Goal: Task Accomplishment & Management: Manage account settings

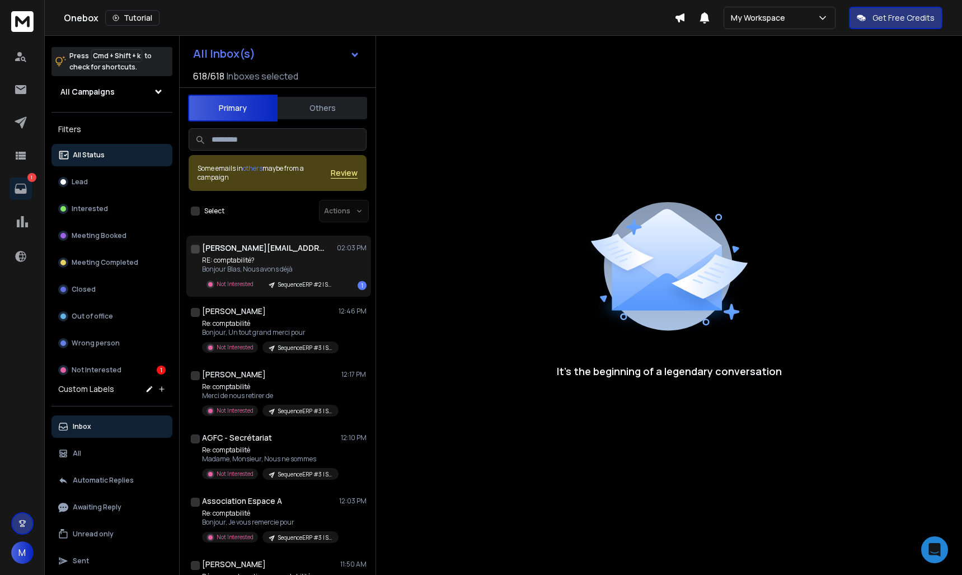
click at [326, 256] on p "RE: comptabilité?" at bounding box center [269, 260] width 134 height 9
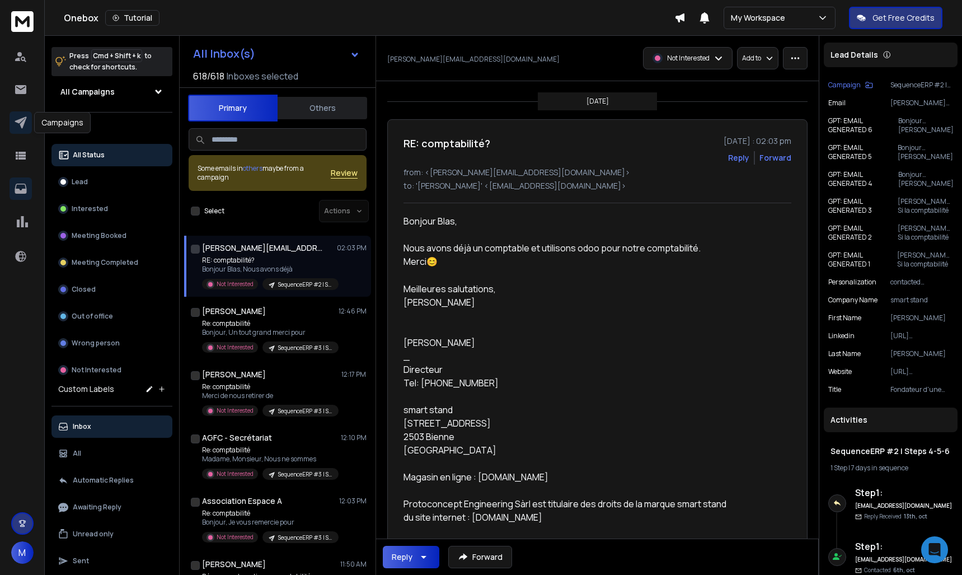
click at [15, 119] on icon at bounding box center [20, 122] width 13 height 13
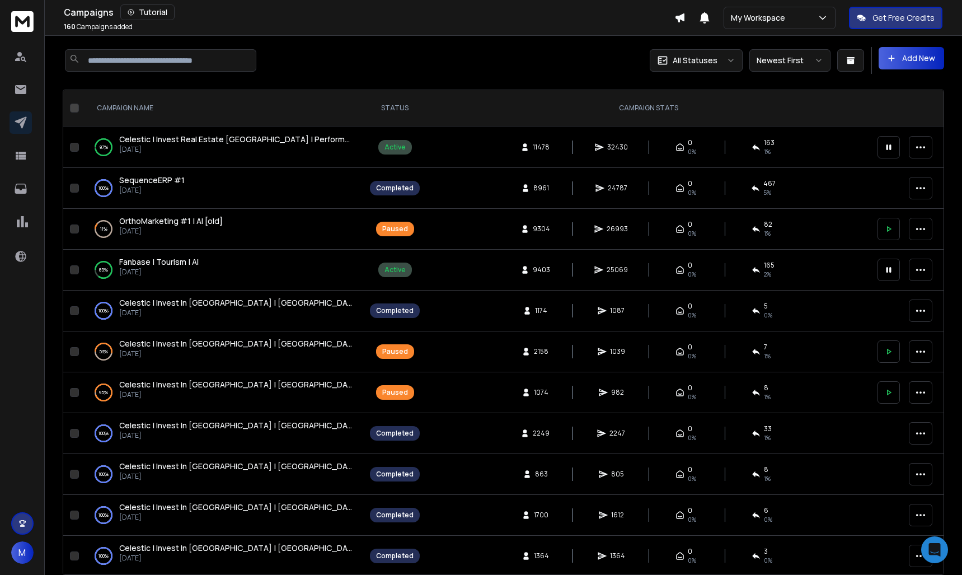
scroll to position [1634, 0]
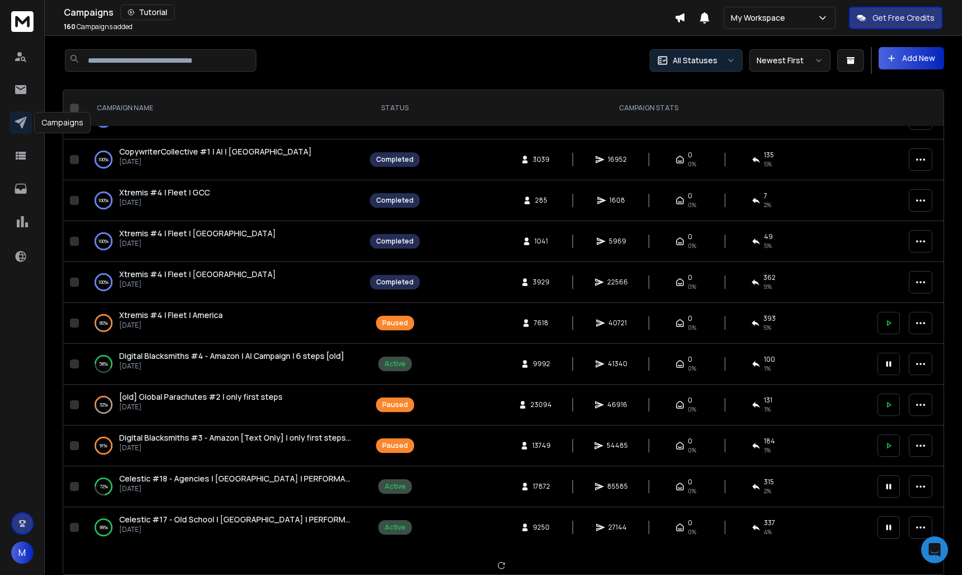
click at [726, 60] on div "All Statuses" at bounding box center [696, 60] width 78 height 11
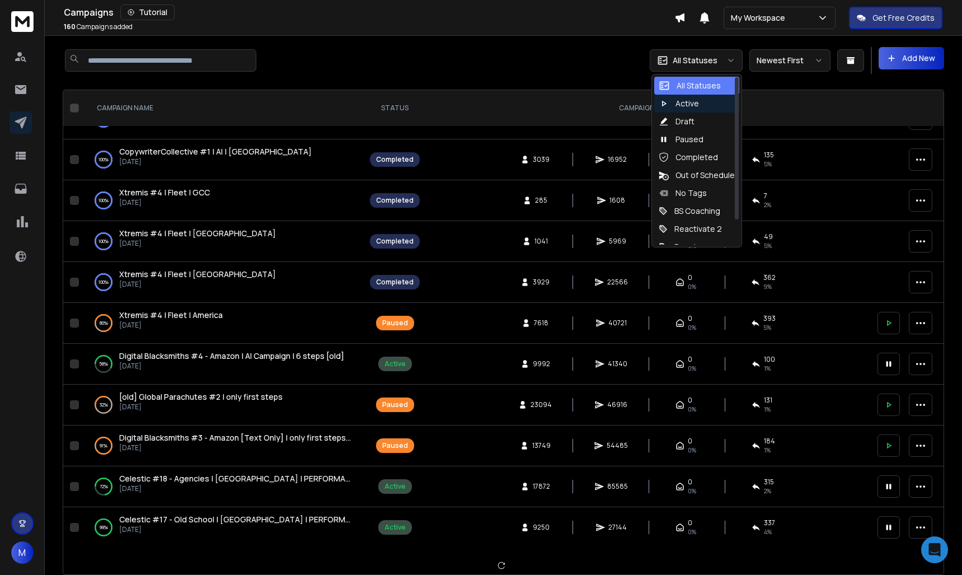
click at [700, 104] on div "Active" at bounding box center [696, 104] width 85 height 18
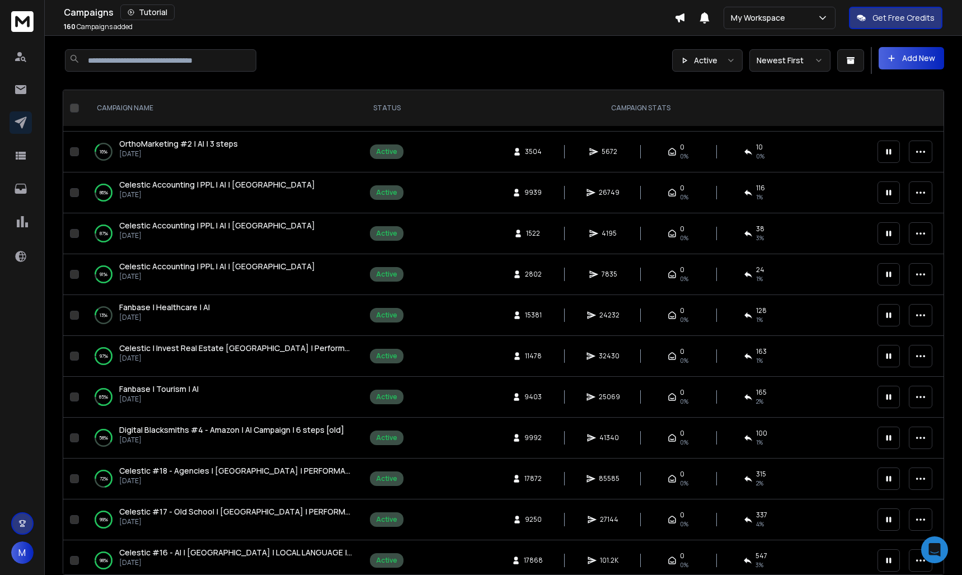
scroll to position [600, 0]
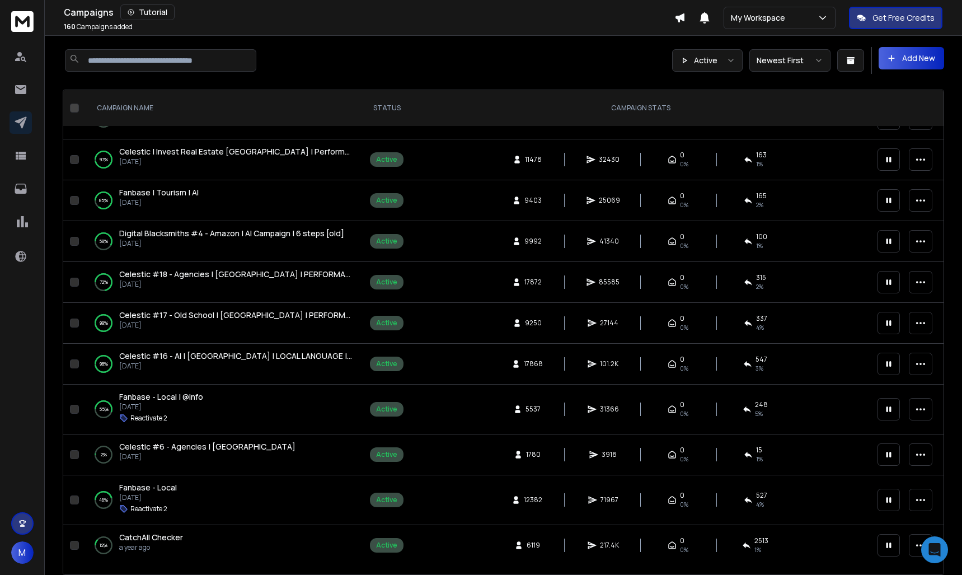
click at [72, 411] on button "button" at bounding box center [74, 409] width 9 height 9
click at [71, 497] on button "button" at bounding box center [74, 499] width 9 height 9
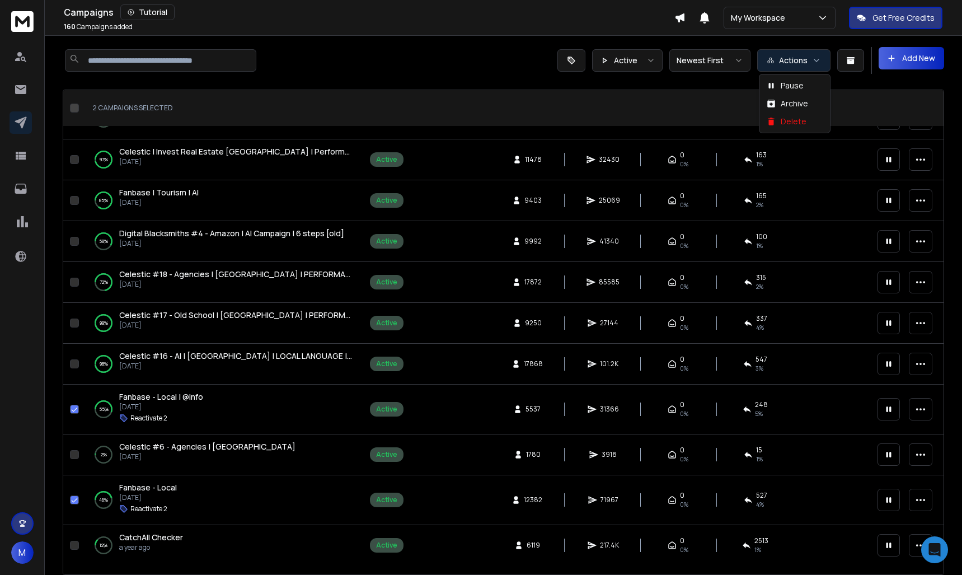
click at [790, 69] on button "Actions" at bounding box center [793, 60] width 73 height 22
click at [567, 68] on button at bounding box center [571, 60] width 28 height 22
click at [570, 67] on button at bounding box center [571, 60] width 28 height 22
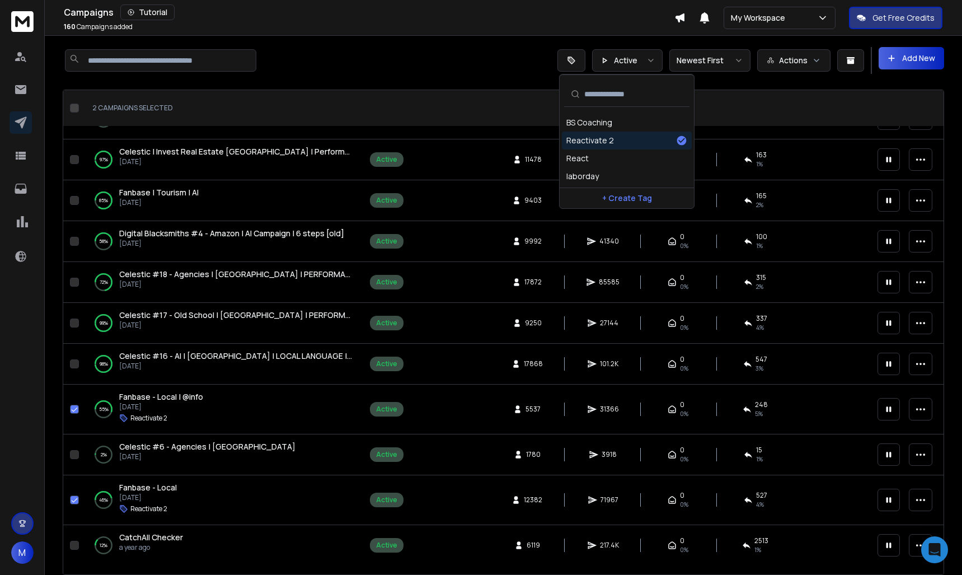
click at [665, 143] on div "Reactivate 2" at bounding box center [626, 140] width 121 height 11
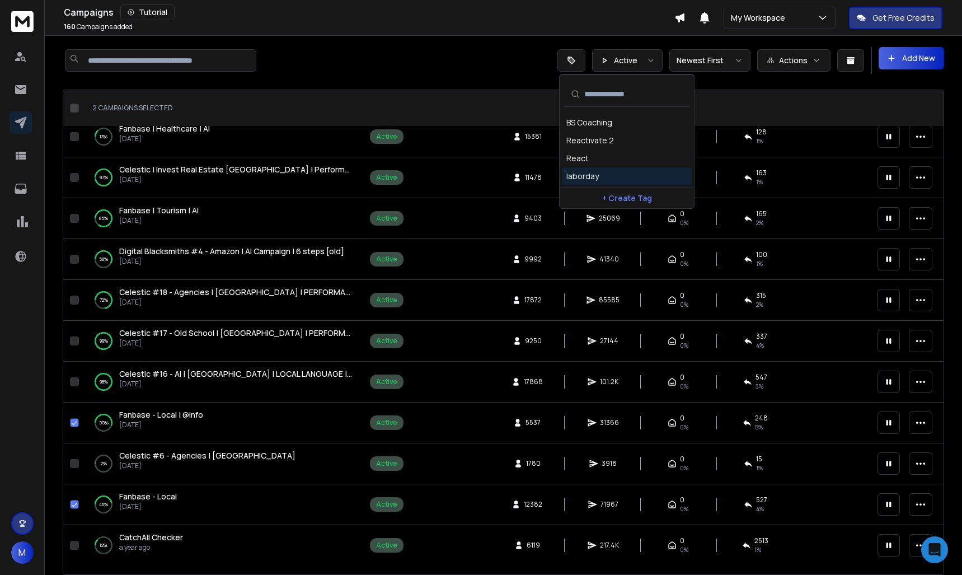
click at [76, 504] on button "button" at bounding box center [74, 504] width 9 height 9
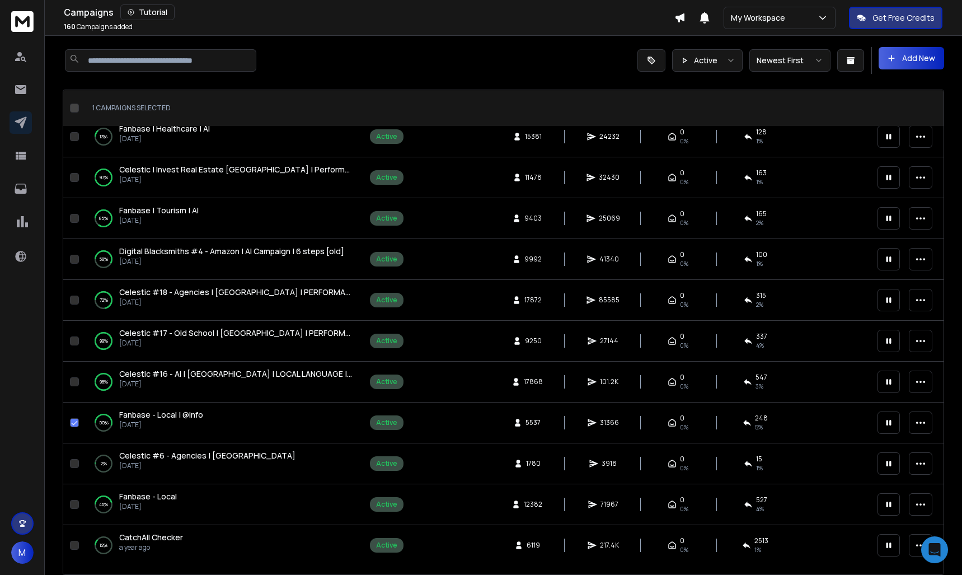
click at [74, 423] on button "button" at bounding box center [74, 422] width 9 height 9
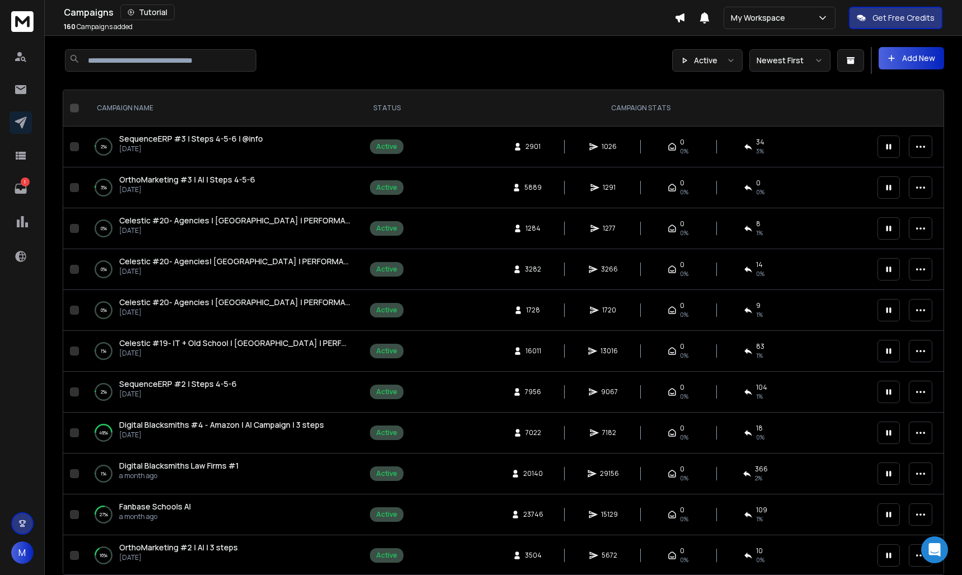
click at [74, 187] on button "button" at bounding box center [74, 187] width 9 height 9
click at [74, 310] on button "button" at bounding box center [74, 310] width 9 height 9
click at [73, 350] on button "button" at bounding box center [74, 350] width 9 height 9
click at [73, 433] on button "button" at bounding box center [74, 432] width 9 height 9
click at [75, 474] on button "button" at bounding box center [74, 473] width 9 height 9
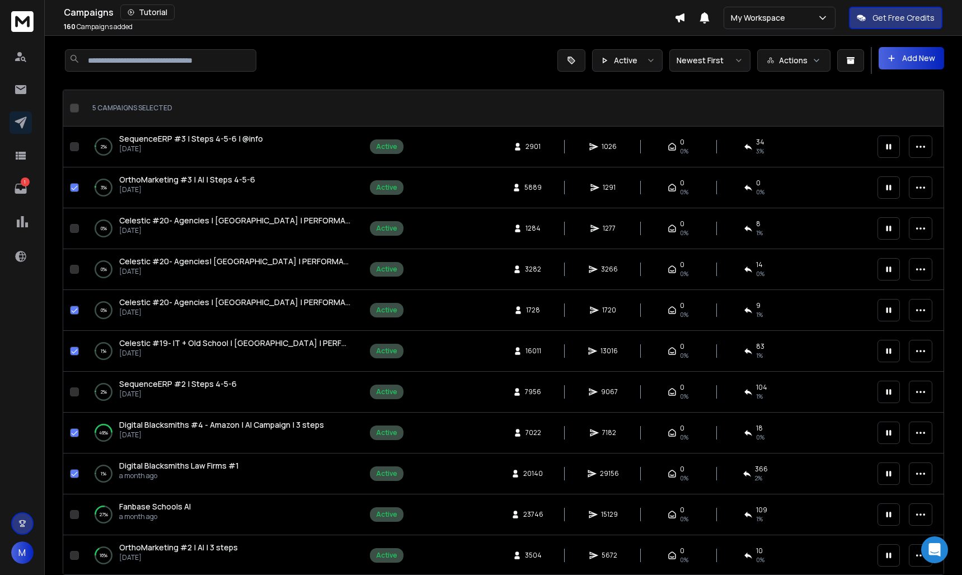
click at [75, 513] on button "button" at bounding box center [74, 514] width 9 height 9
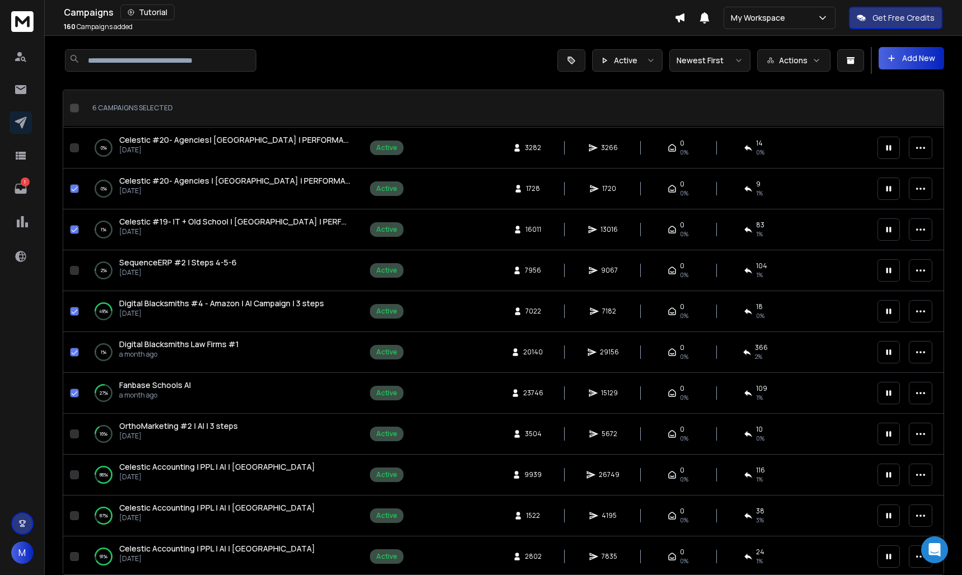
scroll to position [143, 0]
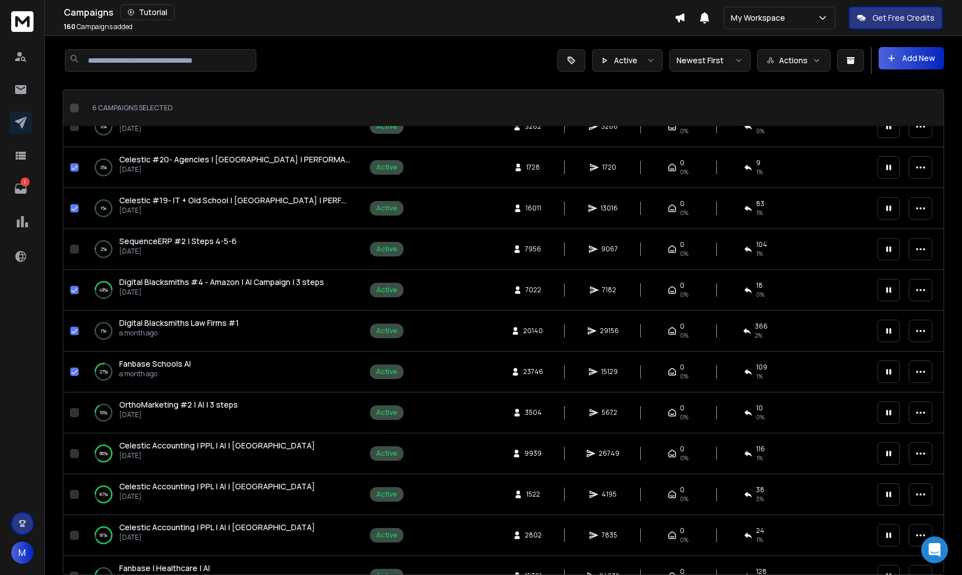
click at [73, 411] on button "button" at bounding box center [74, 412] width 9 height 9
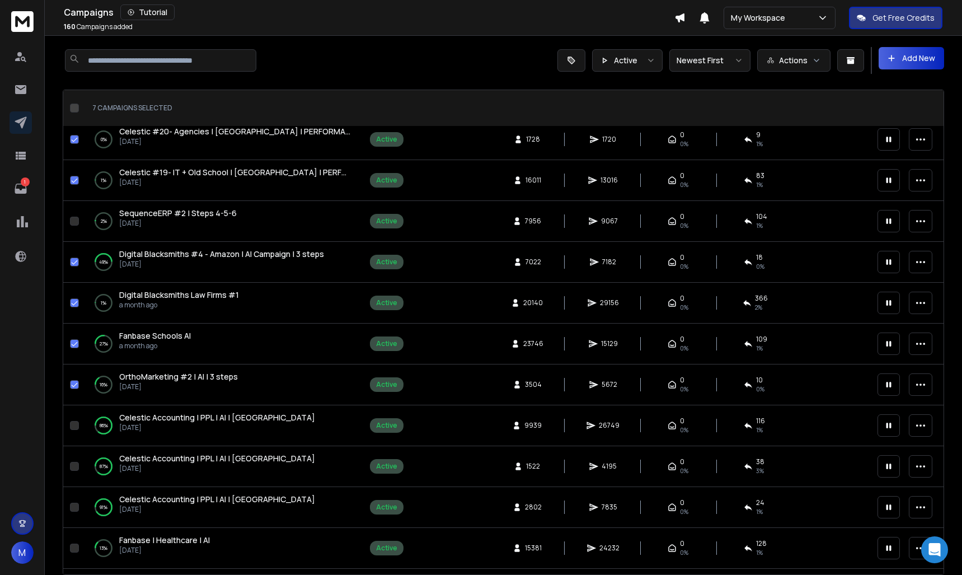
scroll to position [175, 0]
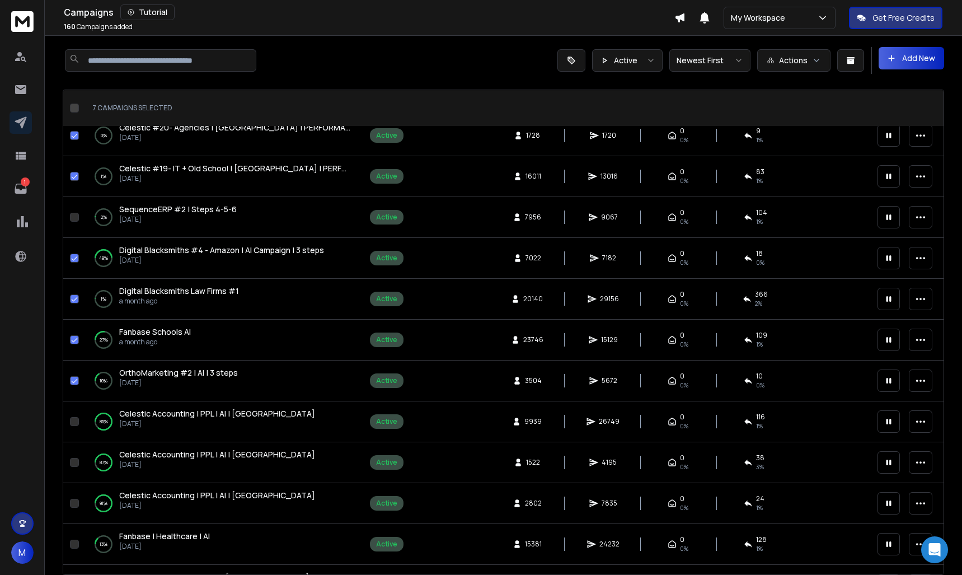
click at [73, 423] on button "button" at bounding box center [74, 421] width 9 height 9
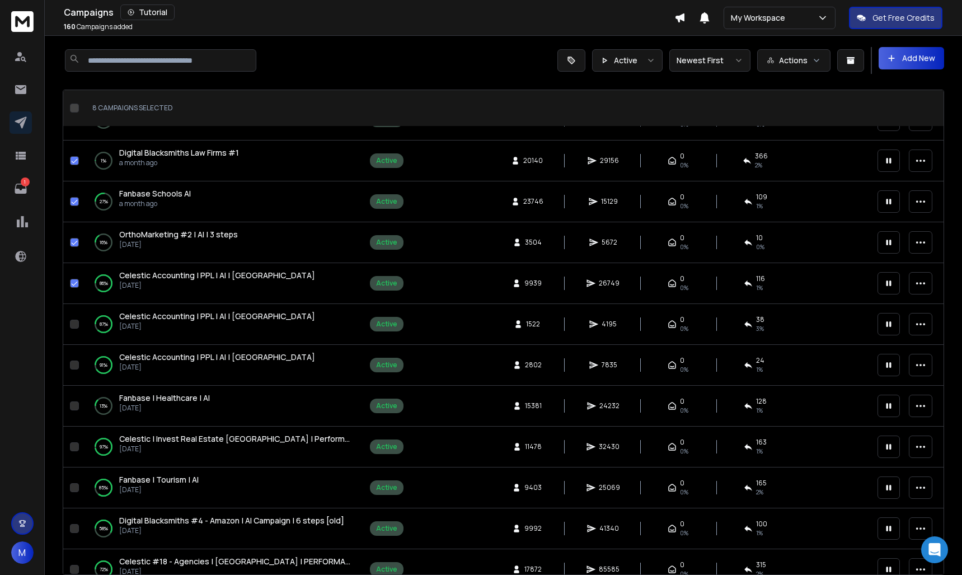
scroll to position [319, 0]
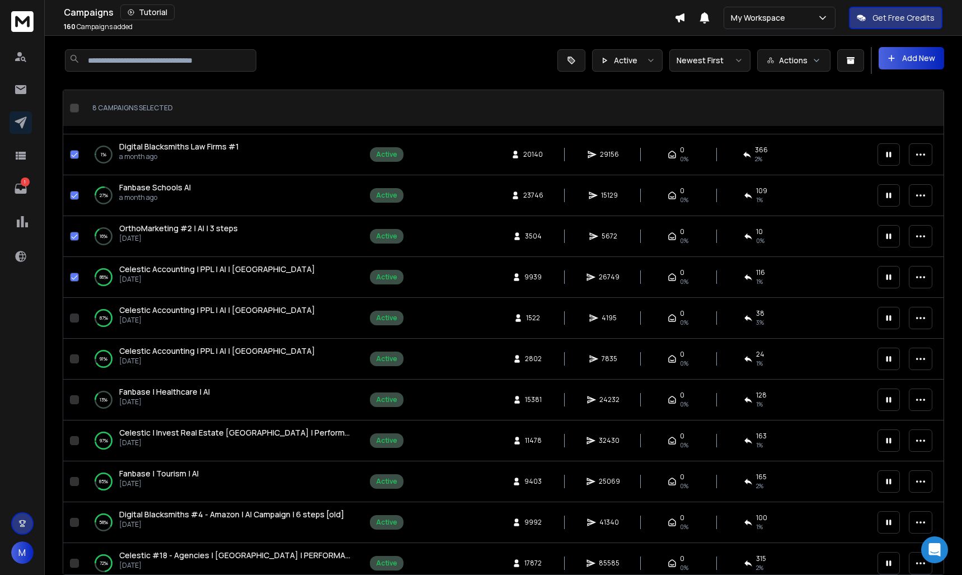
click at [74, 400] on button "button" at bounding box center [74, 399] width 9 height 9
click at [74, 440] on button "button" at bounding box center [74, 440] width 9 height 9
click at [75, 479] on button "button" at bounding box center [74, 481] width 9 height 9
click at [75, 521] on button "button" at bounding box center [74, 522] width 9 height 9
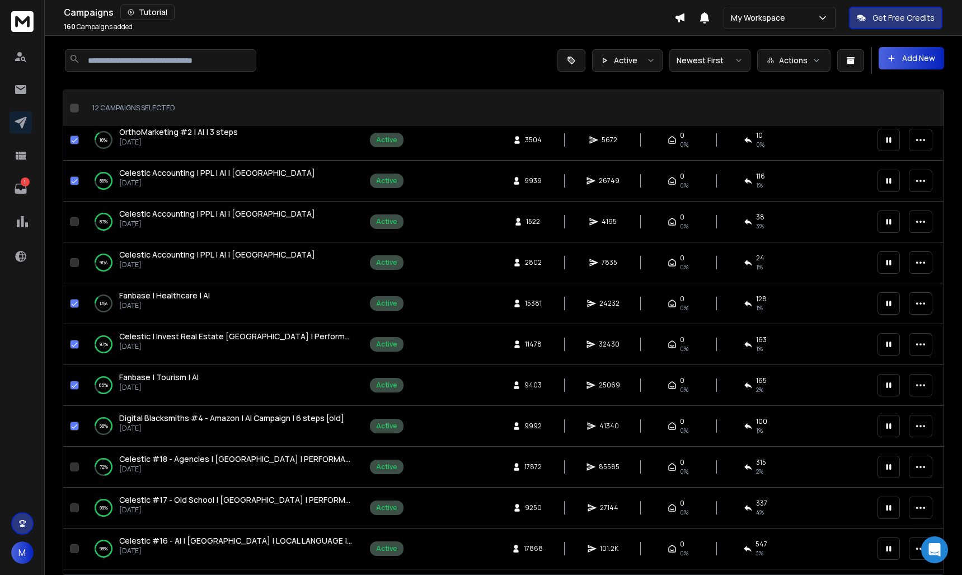
scroll to position [421, 0]
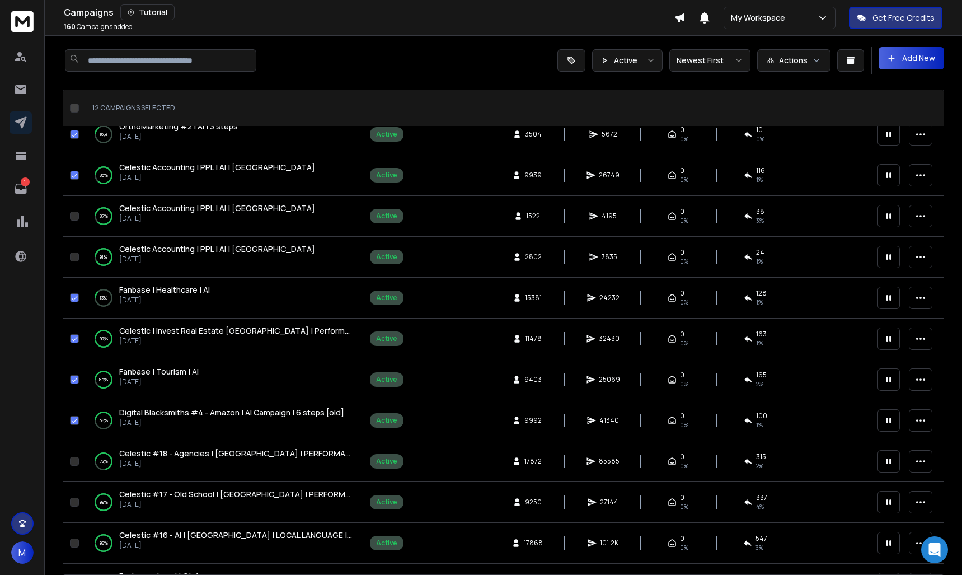
click at [74, 461] on button "button" at bounding box center [74, 461] width 9 height 9
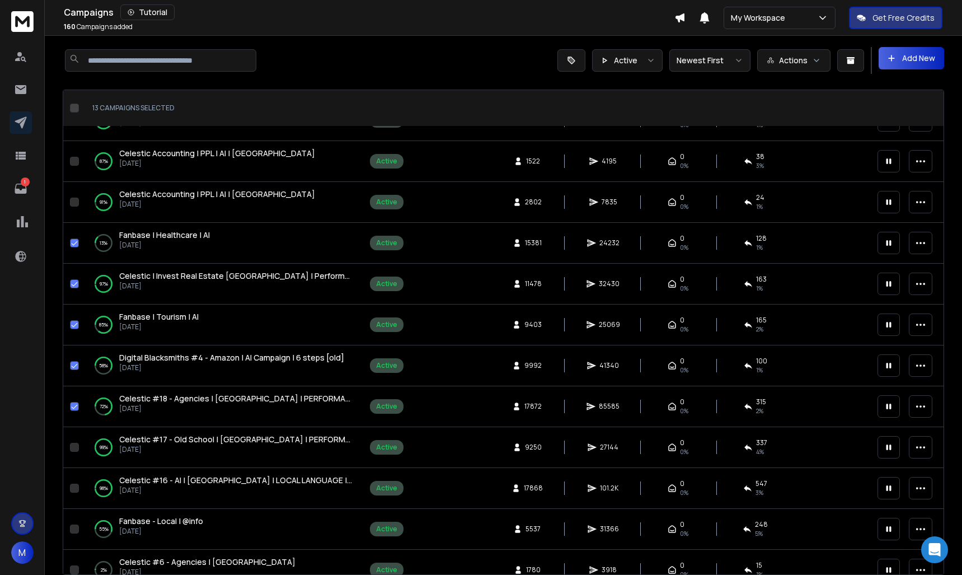
click at [74, 447] on button "button" at bounding box center [74, 447] width 9 height 9
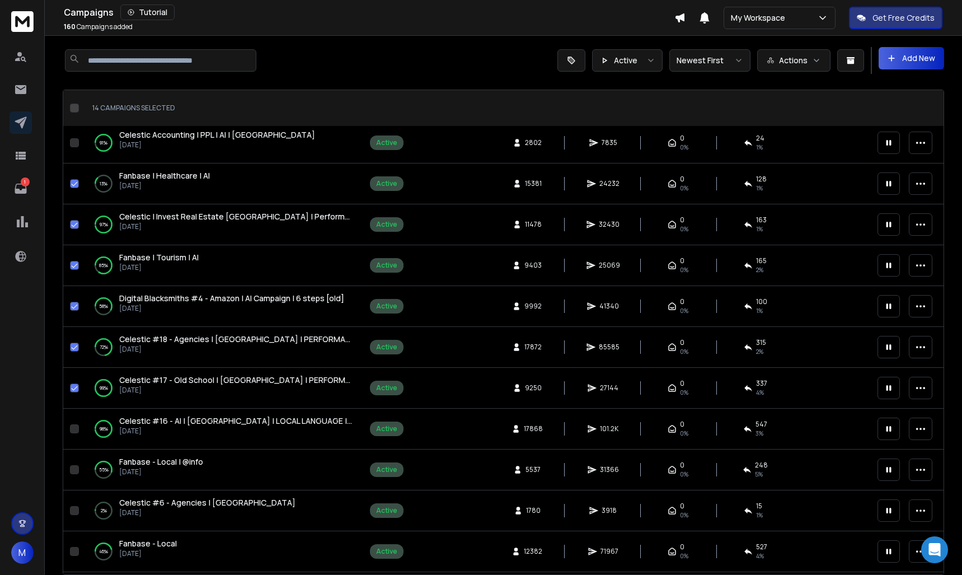
scroll to position [548, 0]
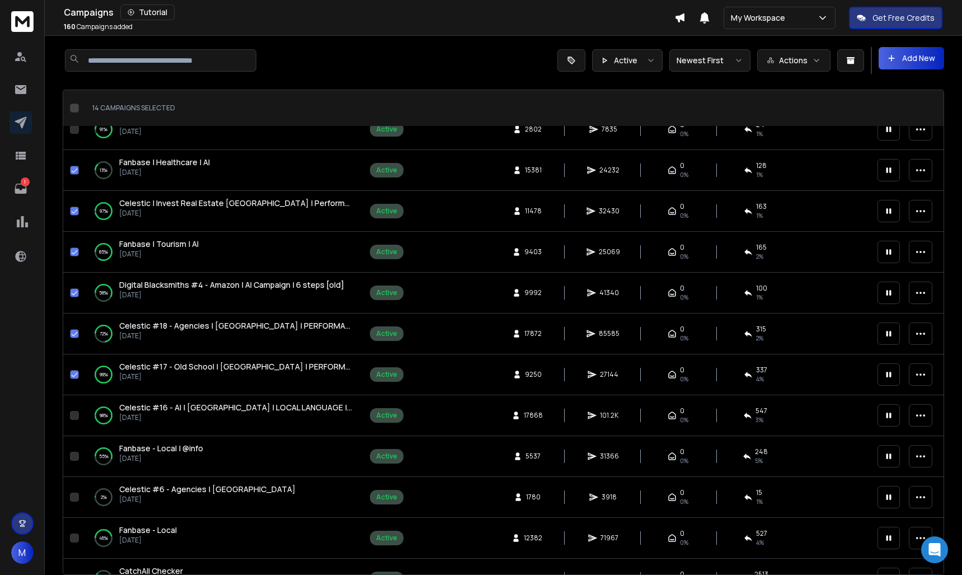
click at [74, 457] on button "button" at bounding box center [74, 456] width 9 height 9
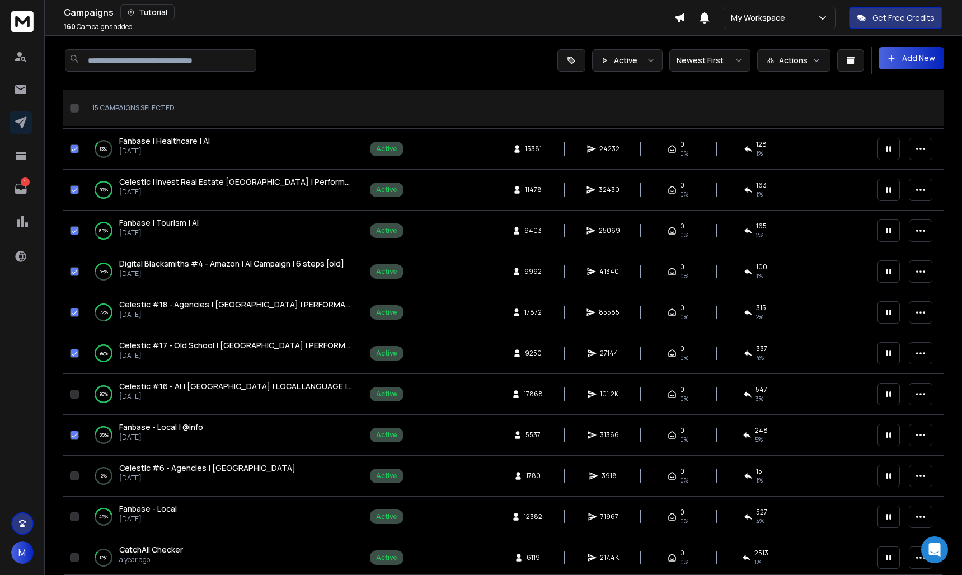
scroll to position [582, 0]
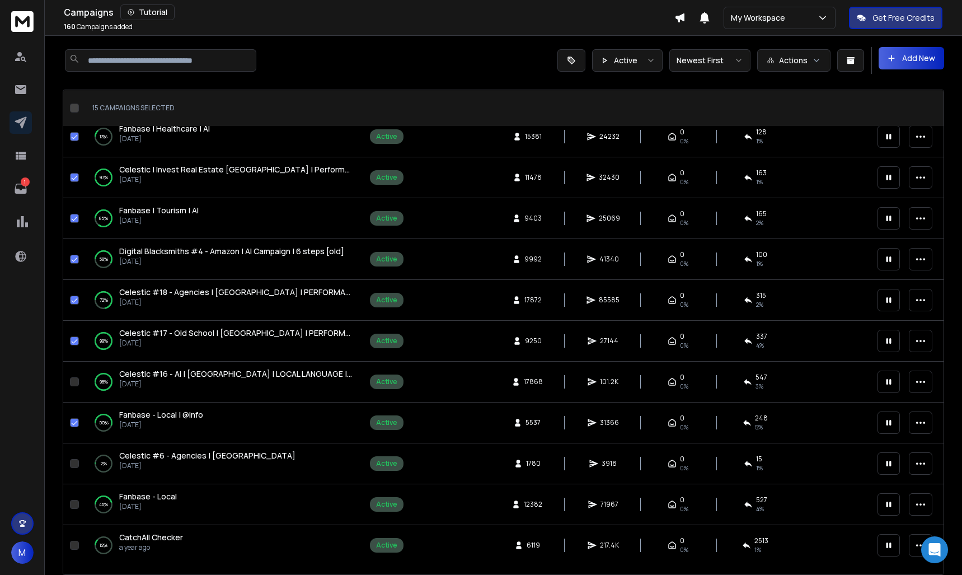
click at [73, 504] on button "button" at bounding box center [74, 504] width 9 height 9
click at [578, 59] on button at bounding box center [571, 60] width 28 height 22
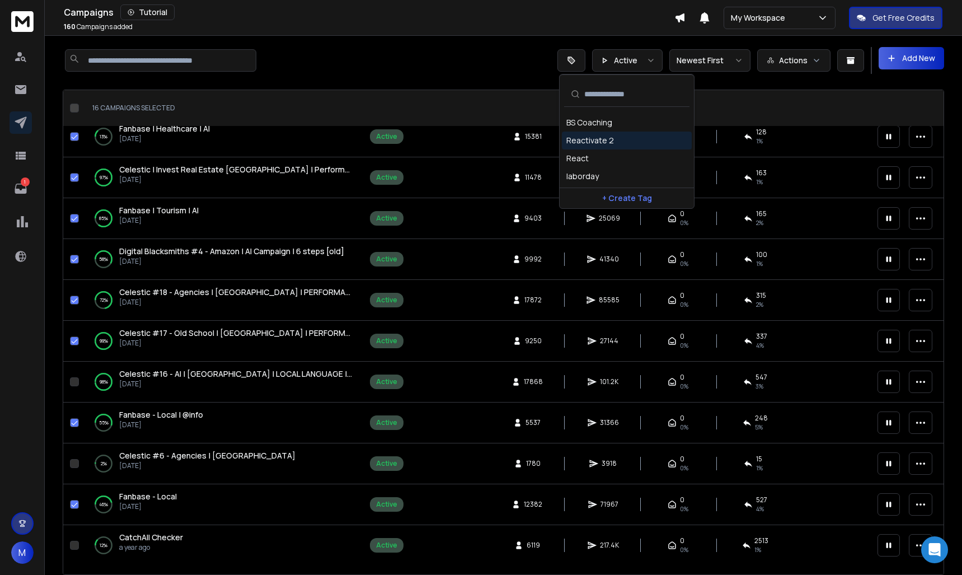
click at [612, 140] on div "Reactivate 2" at bounding box center [626, 140] width 121 height 11
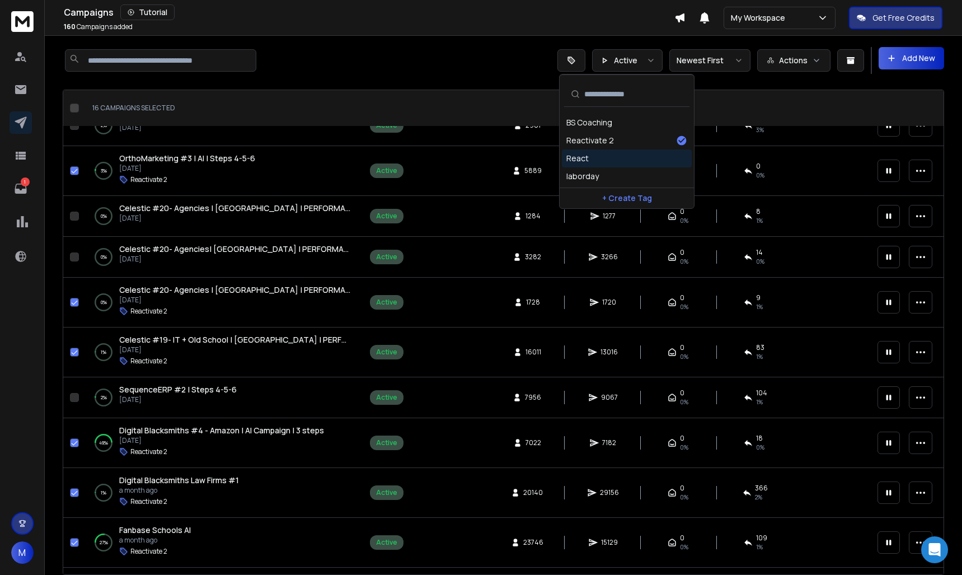
scroll to position [0, 0]
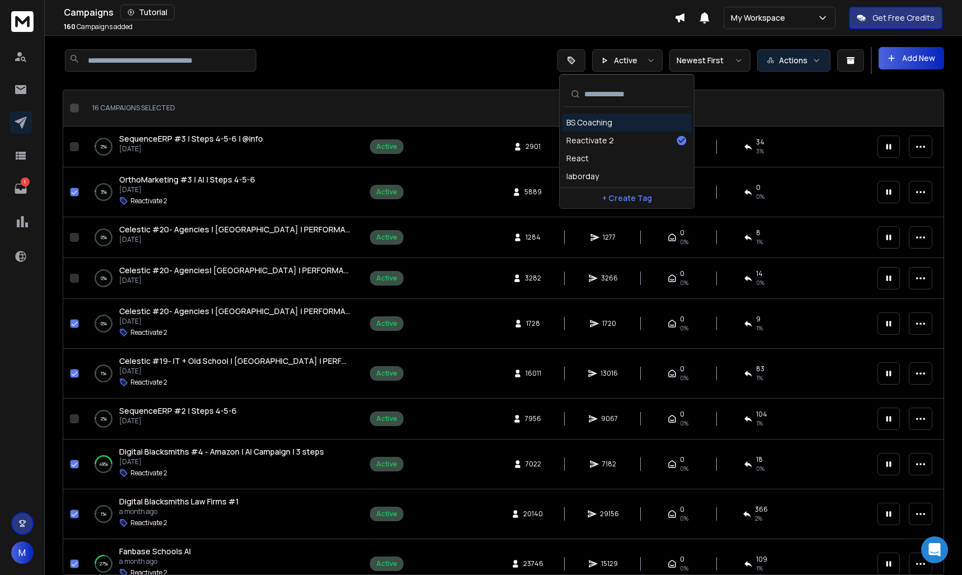
click at [780, 65] on button "Actions" at bounding box center [793, 60] width 73 height 22
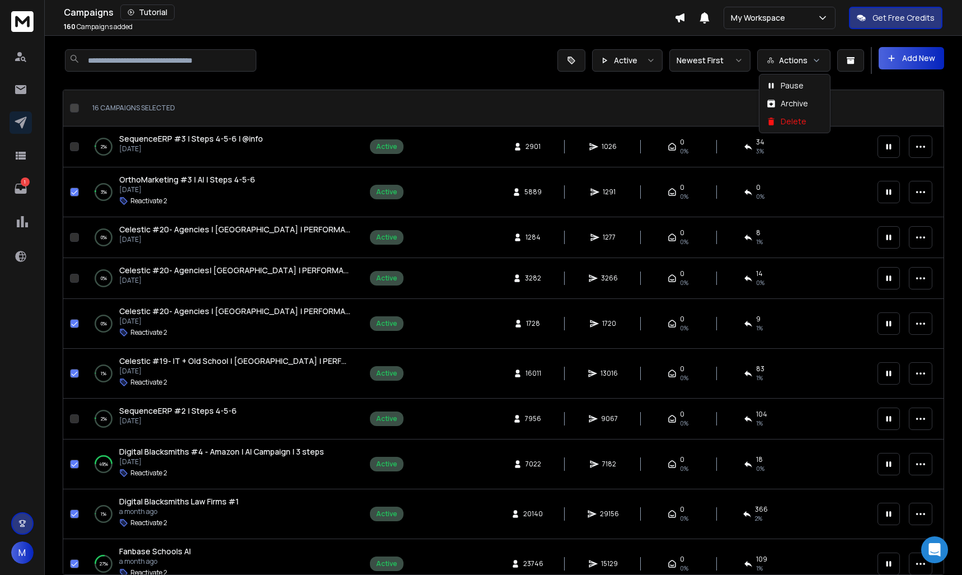
click at [74, 191] on button "button" at bounding box center [74, 191] width 9 height 9
click at [766, 55] on button "Actions" at bounding box center [793, 60] width 73 height 22
click at [772, 85] on icon at bounding box center [771, 86] width 5 height 6
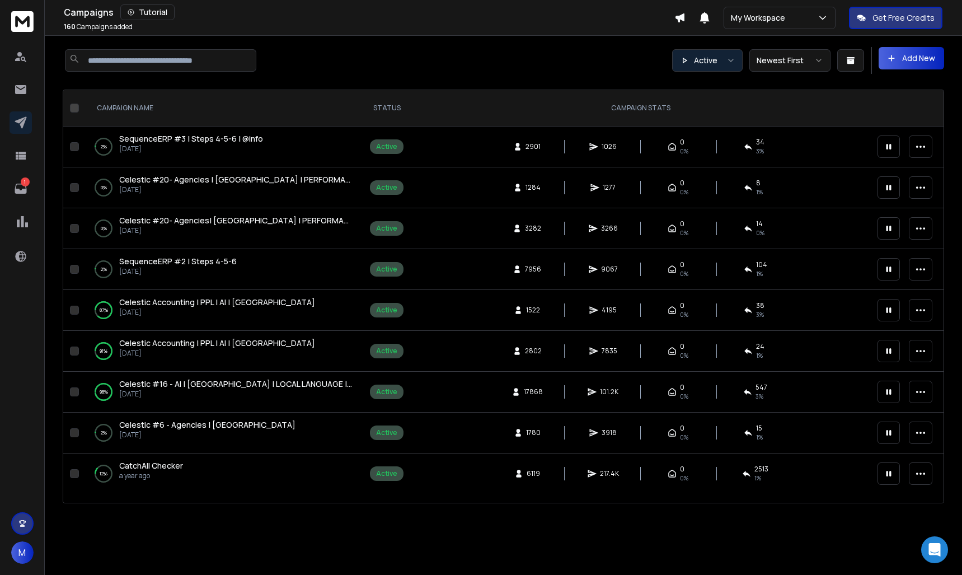
click at [731, 57] on icon "button" at bounding box center [730, 60] width 9 height 9
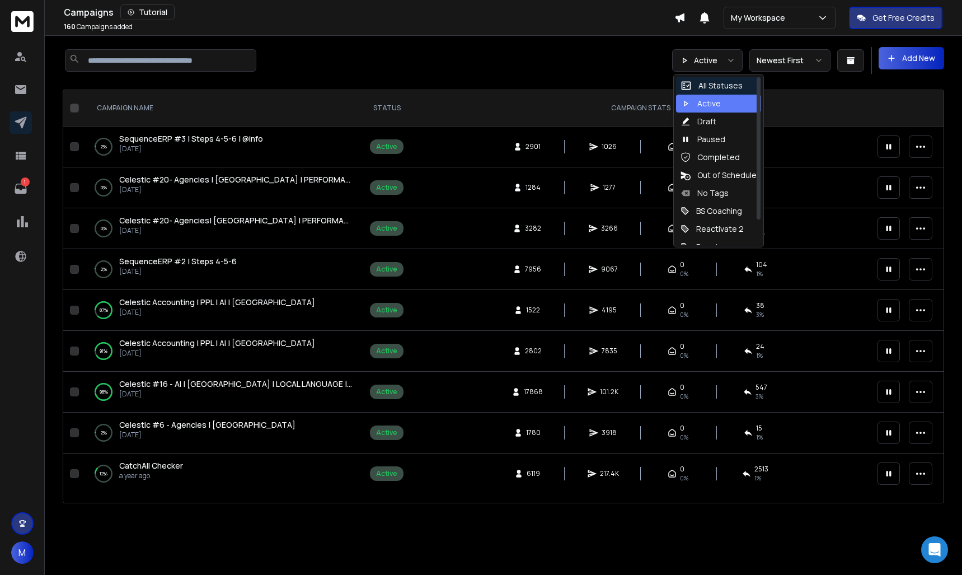
click at [717, 81] on div "All Statuses" at bounding box center [712, 85] width 62 height 11
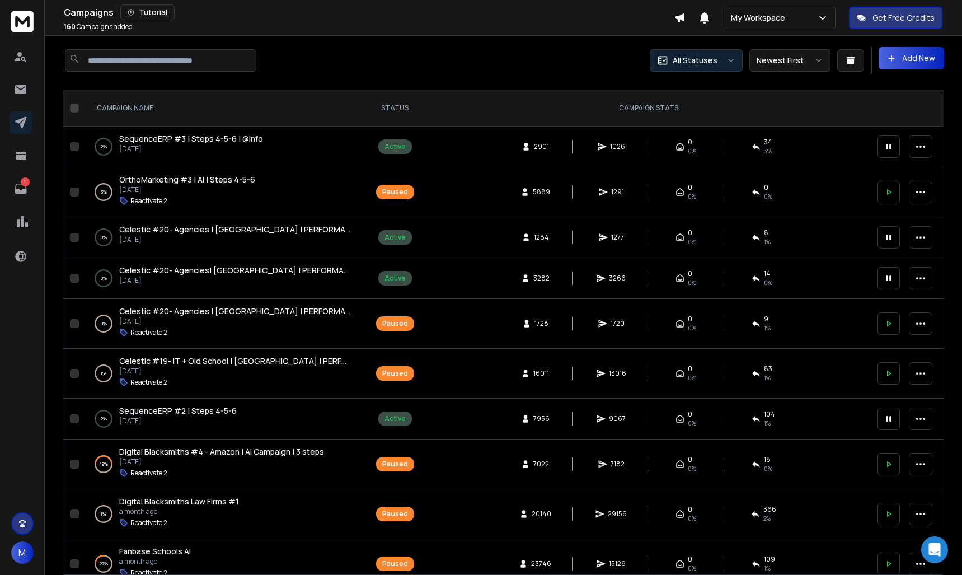
click at [735, 59] on icon "button" at bounding box center [730, 60] width 9 height 9
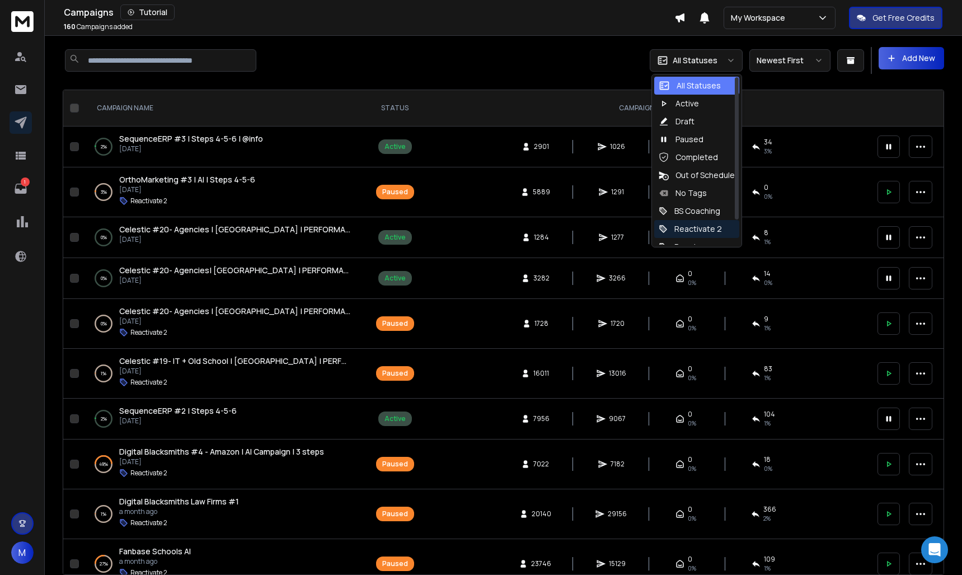
click at [695, 226] on div "Reactivate 2" at bounding box center [690, 228] width 63 height 11
